Goal: Information Seeking & Learning: Check status

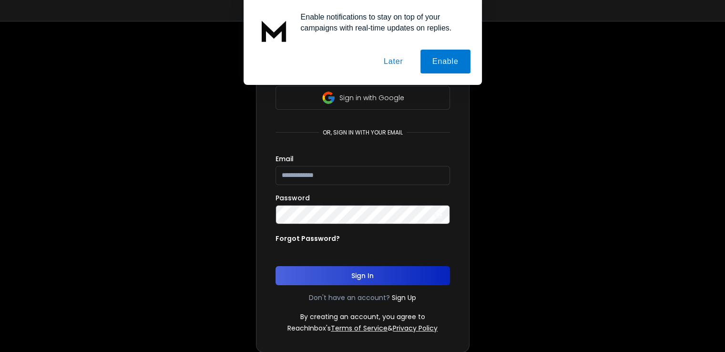
click at [317, 175] on input "email" at bounding box center [363, 175] width 175 height 19
type input "**********"
click at [320, 273] on button "Sign In" at bounding box center [363, 275] width 175 height 19
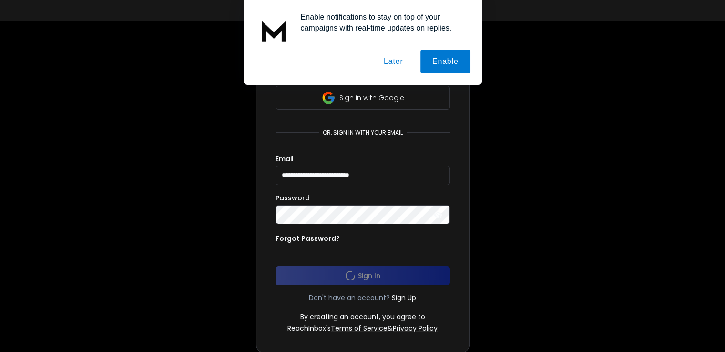
click at [397, 60] on button "Later" at bounding box center [393, 62] width 43 height 24
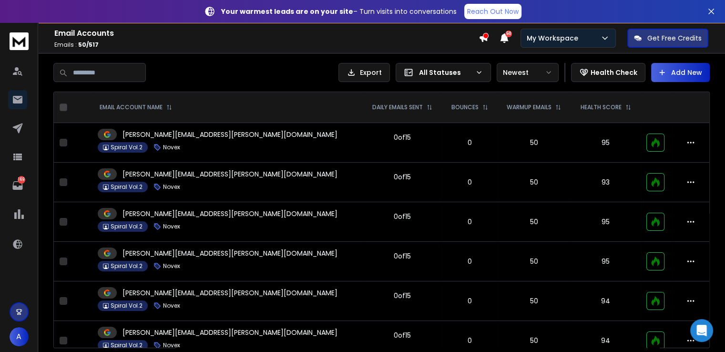
click at [577, 46] on button "My Workspace" at bounding box center [568, 38] width 95 height 19
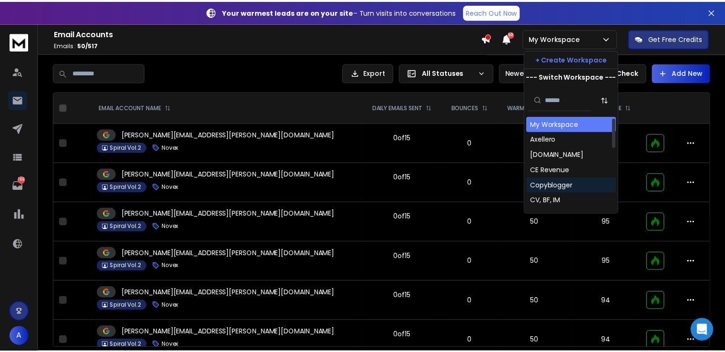
scroll to position [191, 0]
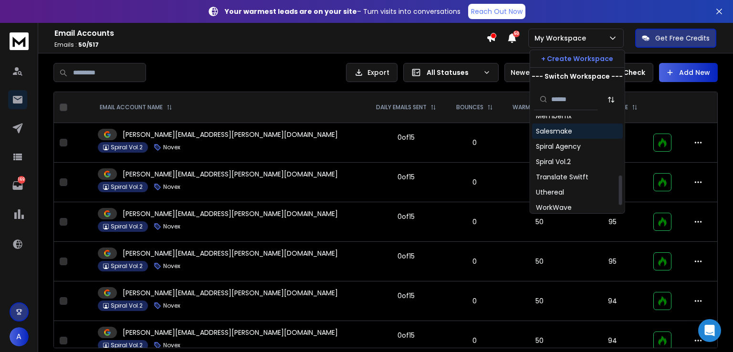
click at [561, 133] on div "Salesmake" at bounding box center [554, 131] width 36 height 10
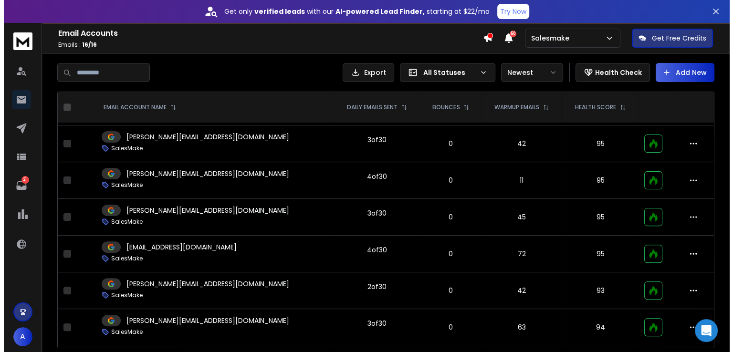
scroll to position [322, 0]
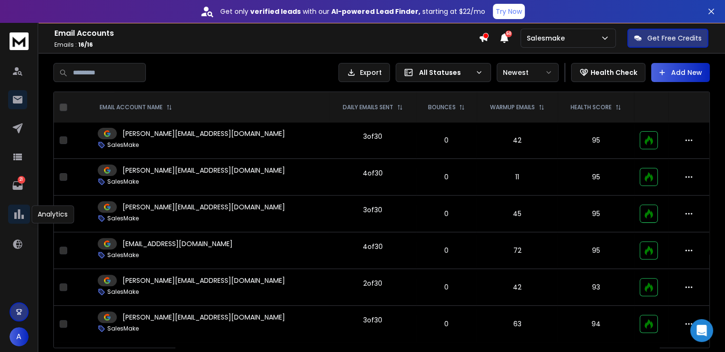
click at [12, 211] on icon at bounding box center [19, 214] width 14 height 14
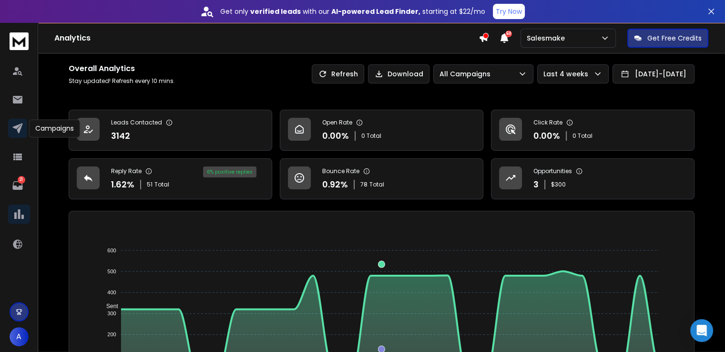
click at [24, 132] on link at bounding box center [17, 128] width 19 height 19
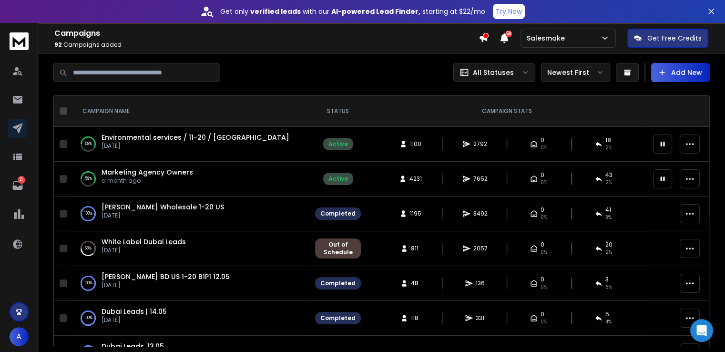
click at [153, 135] on span "Environmental services / 11-20 / [GEOGRAPHIC_DATA]" at bounding box center [196, 138] width 188 height 10
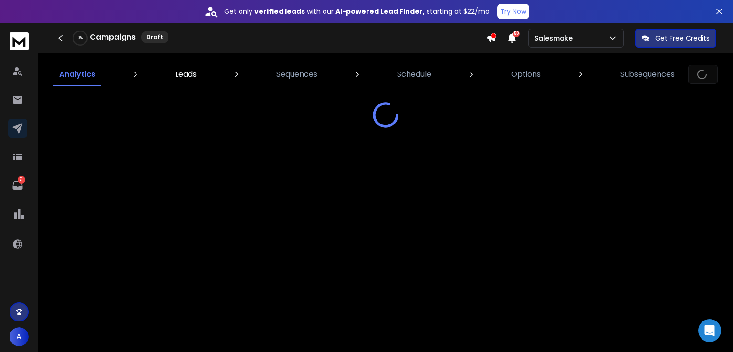
click at [186, 75] on p "Leads" at bounding box center [185, 74] width 21 height 11
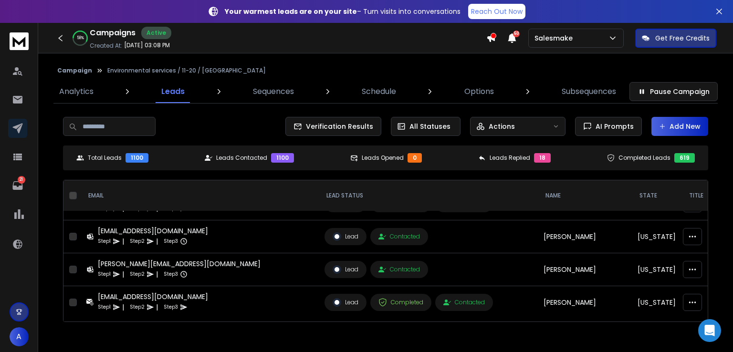
scroll to position [1545, 0]
